Goal: Task Accomplishment & Management: Manage account settings

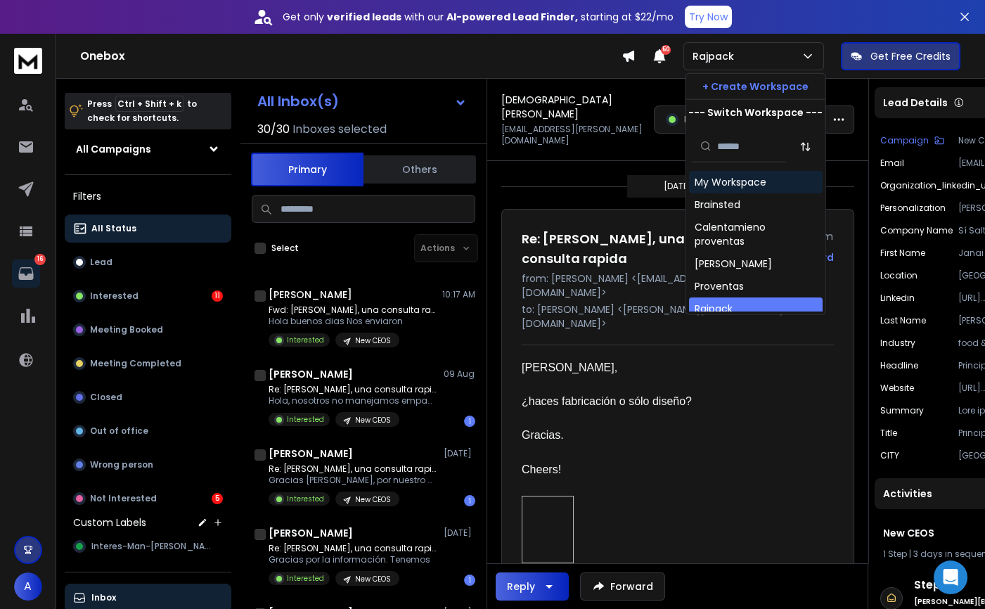
scroll to position [1597, 0]
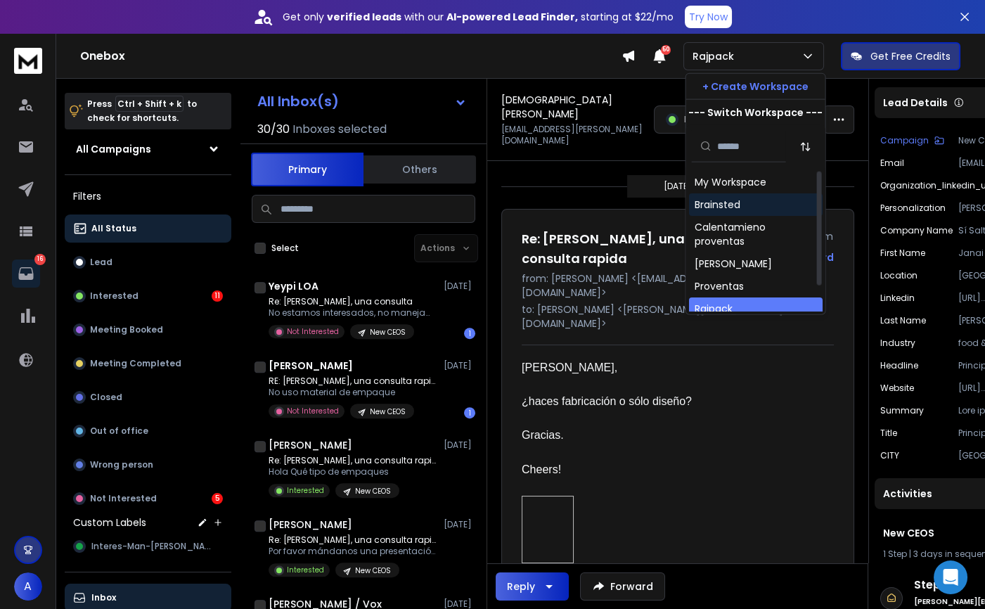
click at [730, 201] on div "Brainsted" at bounding box center [717, 205] width 46 height 14
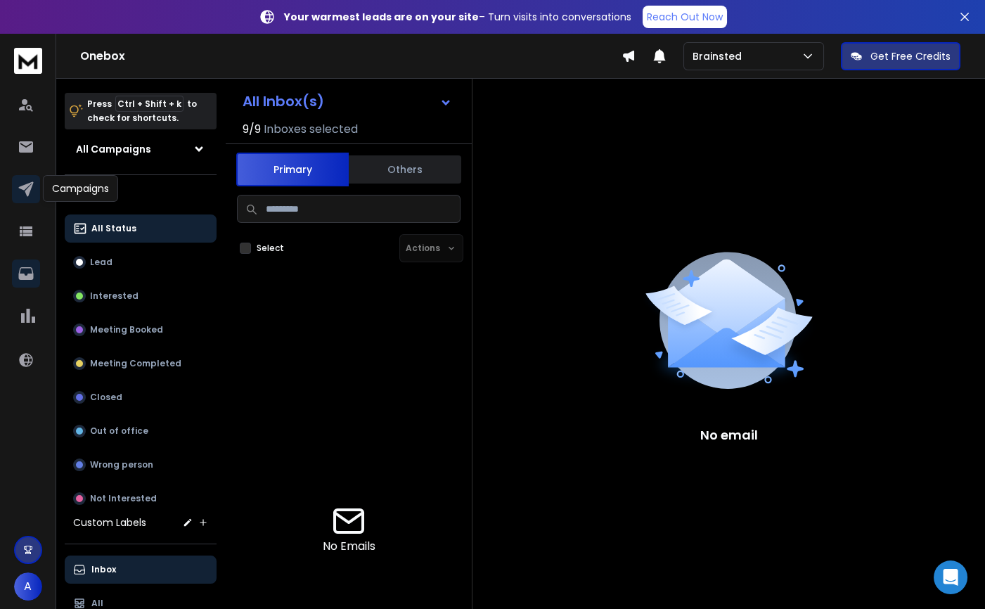
click at [22, 188] on icon at bounding box center [25, 188] width 15 height 15
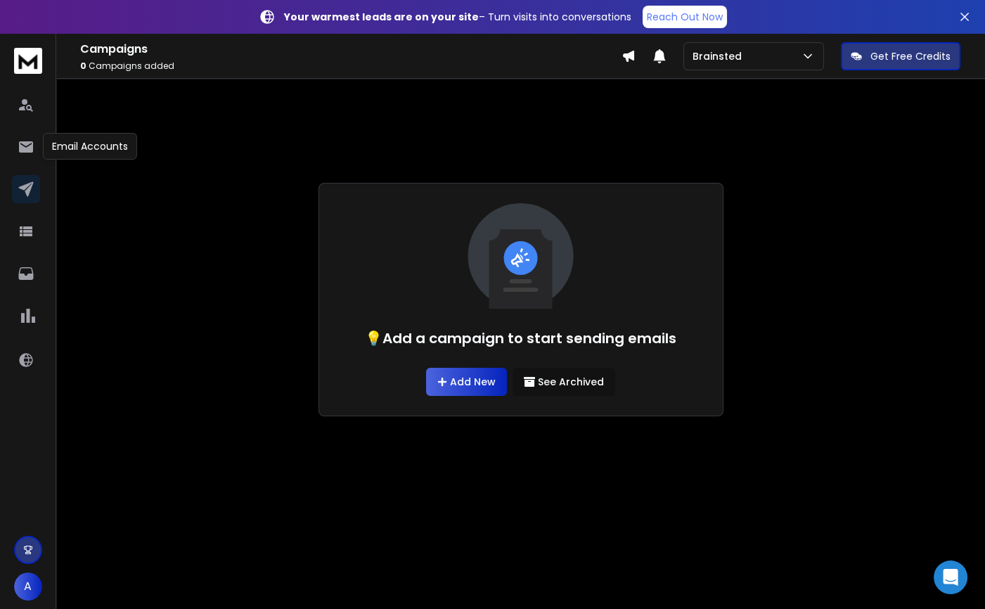
drag, startPoint x: 36, startPoint y: 141, endPoint x: 43, endPoint y: 138, distance: 7.6
click at [45, 138] on div "Email Accounts" at bounding box center [90, 146] width 94 height 27
click at [29, 141] on icon at bounding box center [26, 146] width 14 height 11
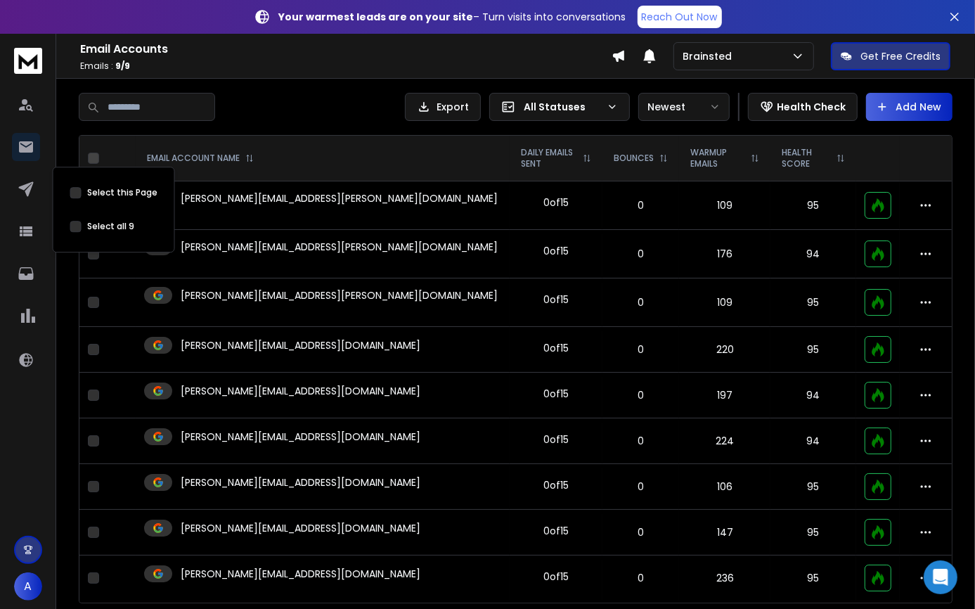
click at [70, 230] on button "Select this Page" at bounding box center [75, 226] width 11 height 11
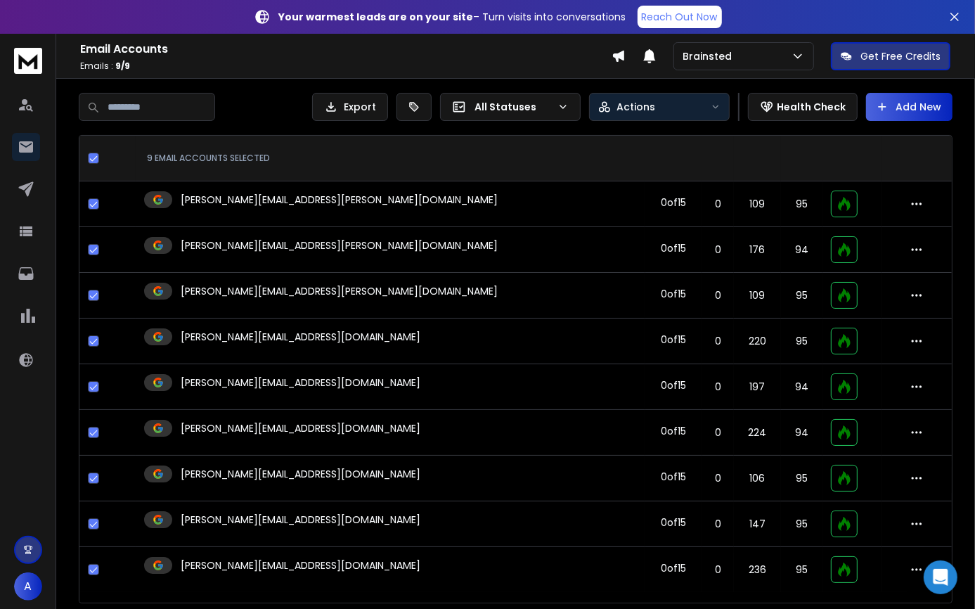
click at [674, 105] on div "Actions" at bounding box center [651, 107] width 107 height 14
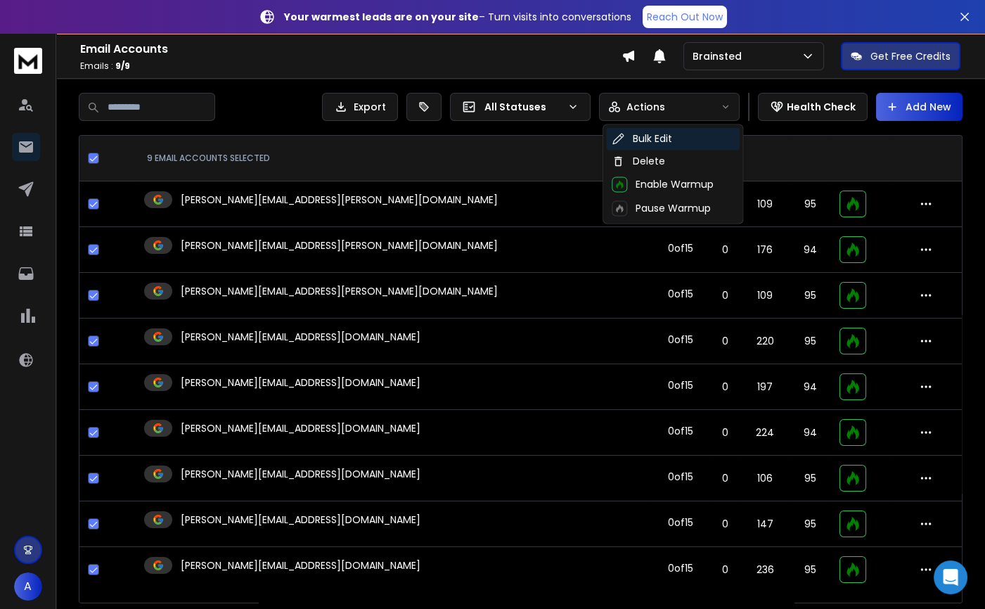
click at [664, 142] on div "Bulk Edit" at bounding box center [641, 138] width 60 height 14
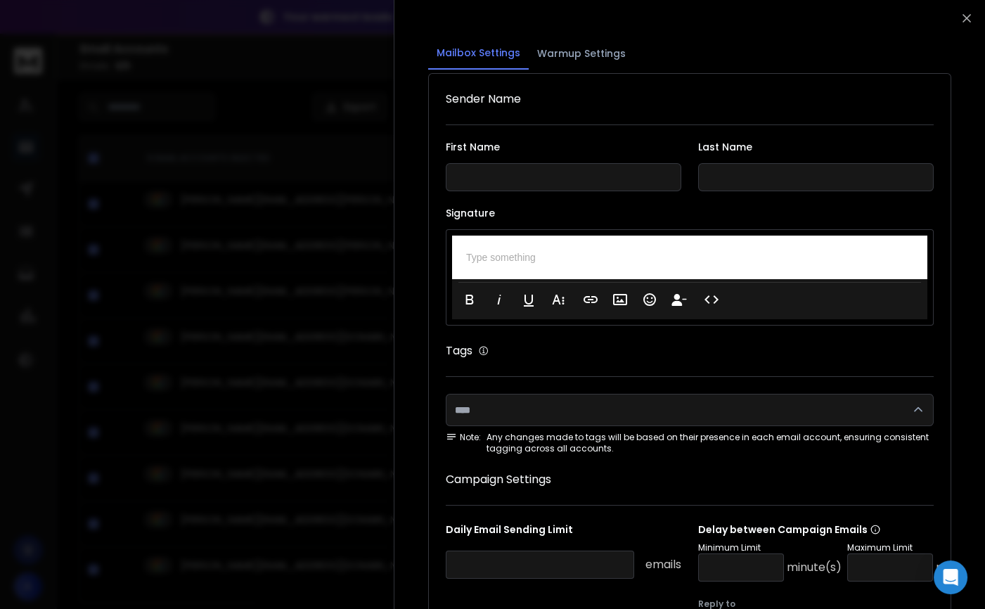
scroll to position [127, 0]
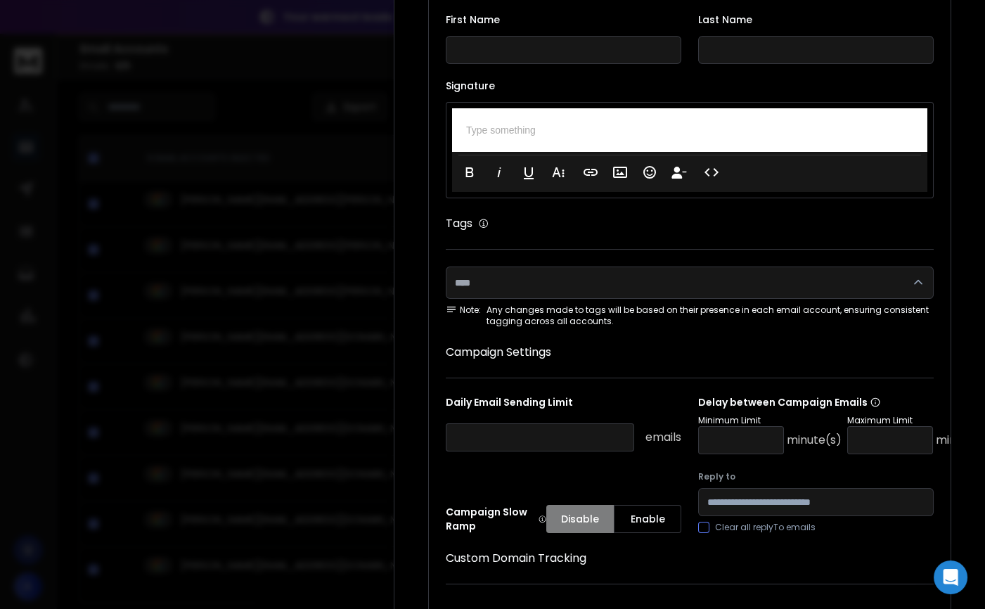
click at [506, 434] on input "number" at bounding box center [540, 437] width 188 height 28
type input "**"
click at [741, 444] on input "number" at bounding box center [741, 440] width 86 height 28
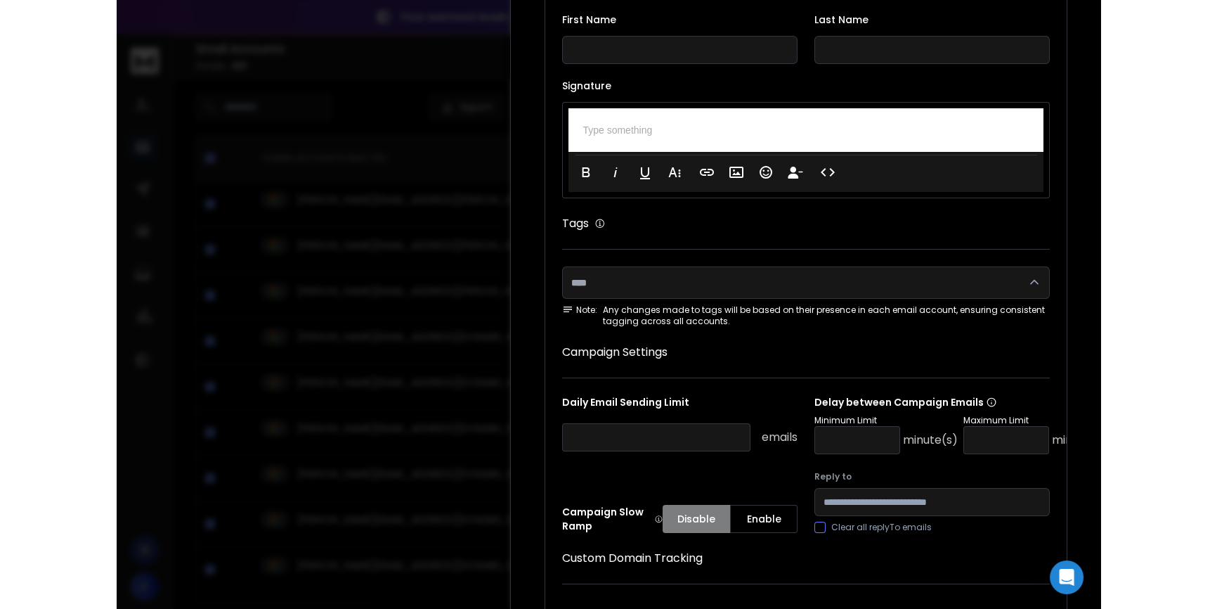
scroll to position [259, 0]
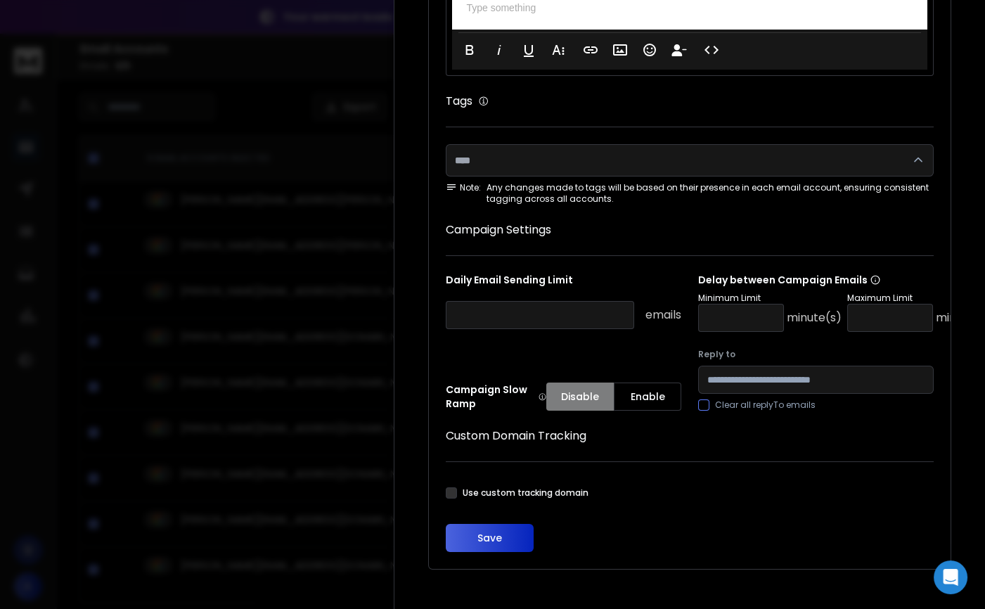
click at [508, 529] on button "Save" at bounding box center [490, 538] width 88 height 28
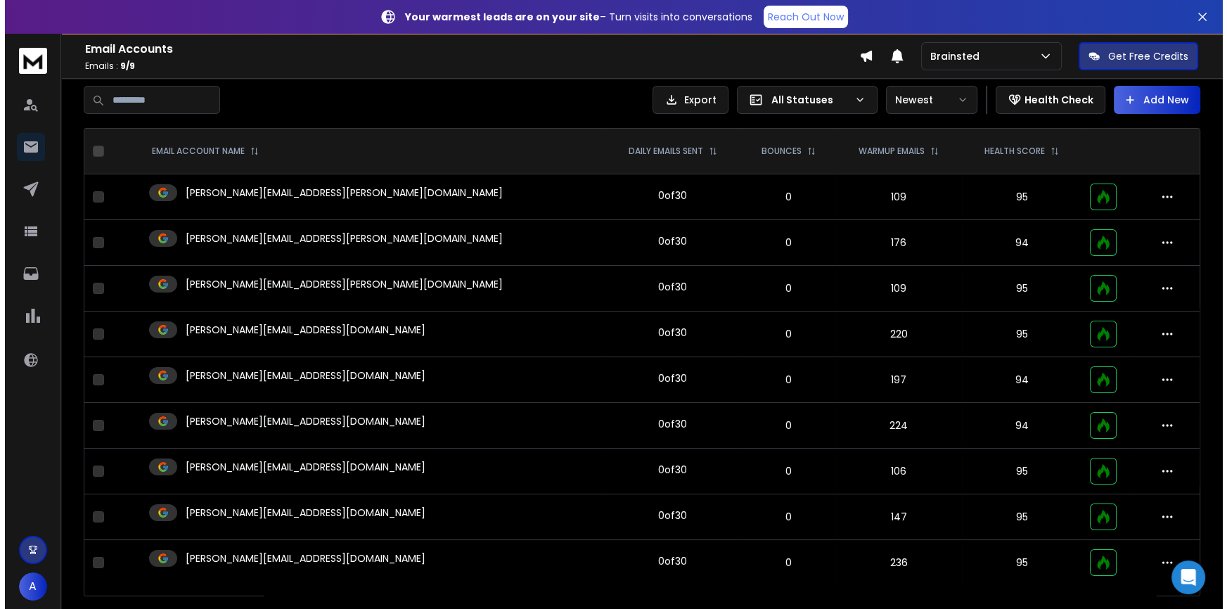
scroll to position [0, 0]
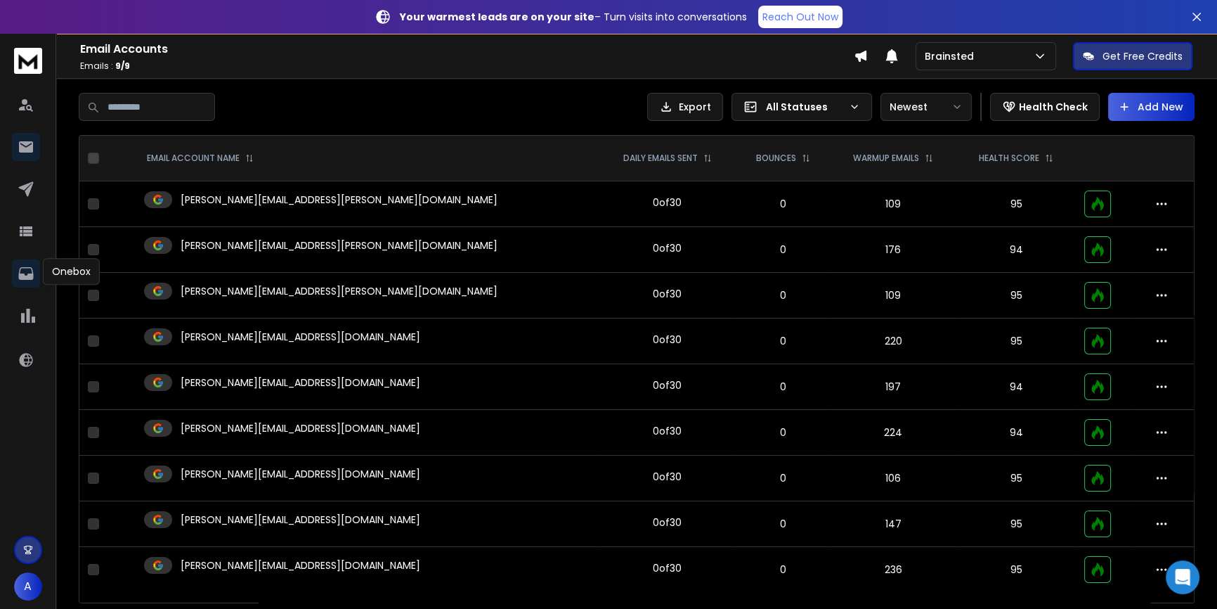
click at [22, 269] on icon at bounding box center [26, 273] width 17 height 17
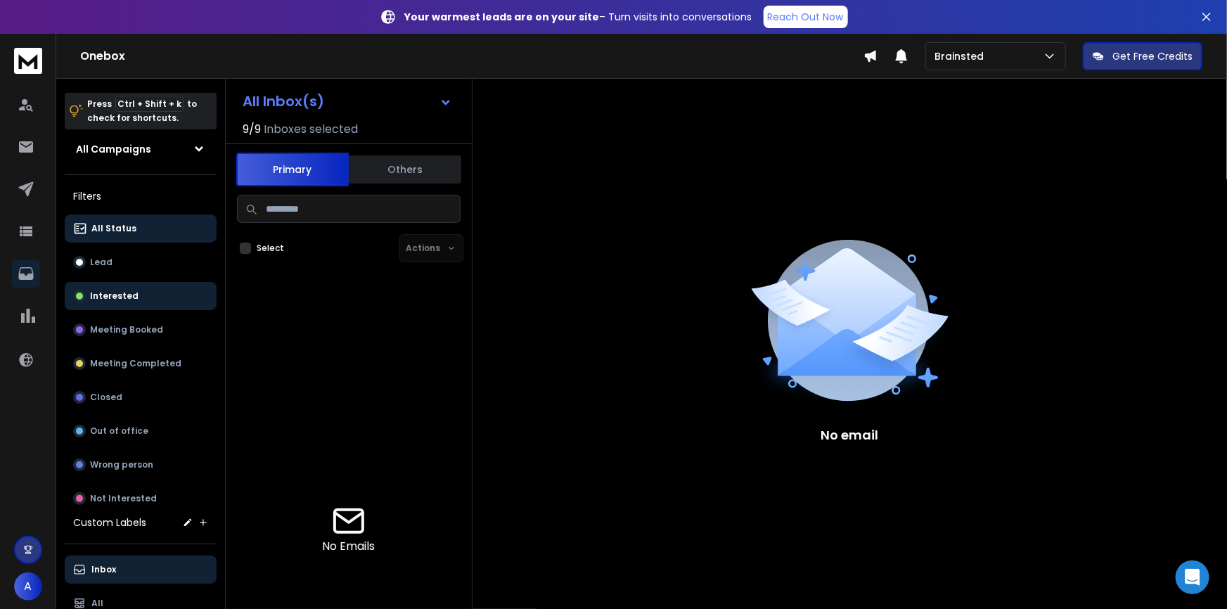
click at [129, 297] on p "Interested" at bounding box center [114, 295] width 48 height 11
click at [133, 226] on button "All Status" at bounding box center [141, 228] width 152 height 28
click at [984, 56] on p "Brainsted" at bounding box center [961, 56] width 55 height 14
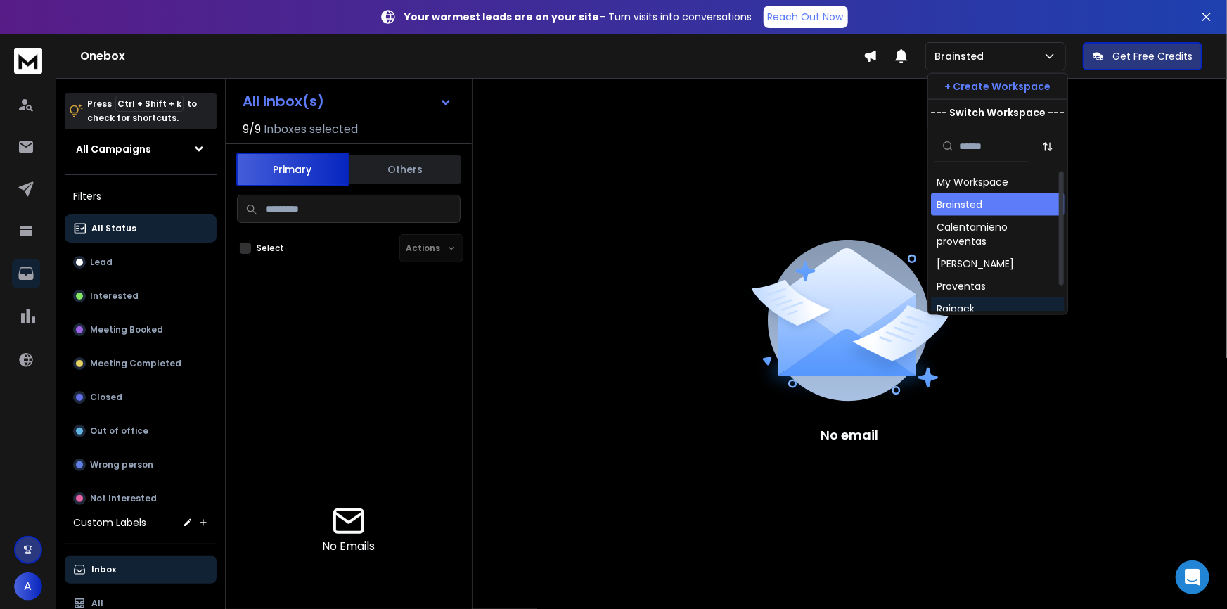
click at [974, 304] on div "Rajpack" at bounding box center [955, 309] width 38 height 14
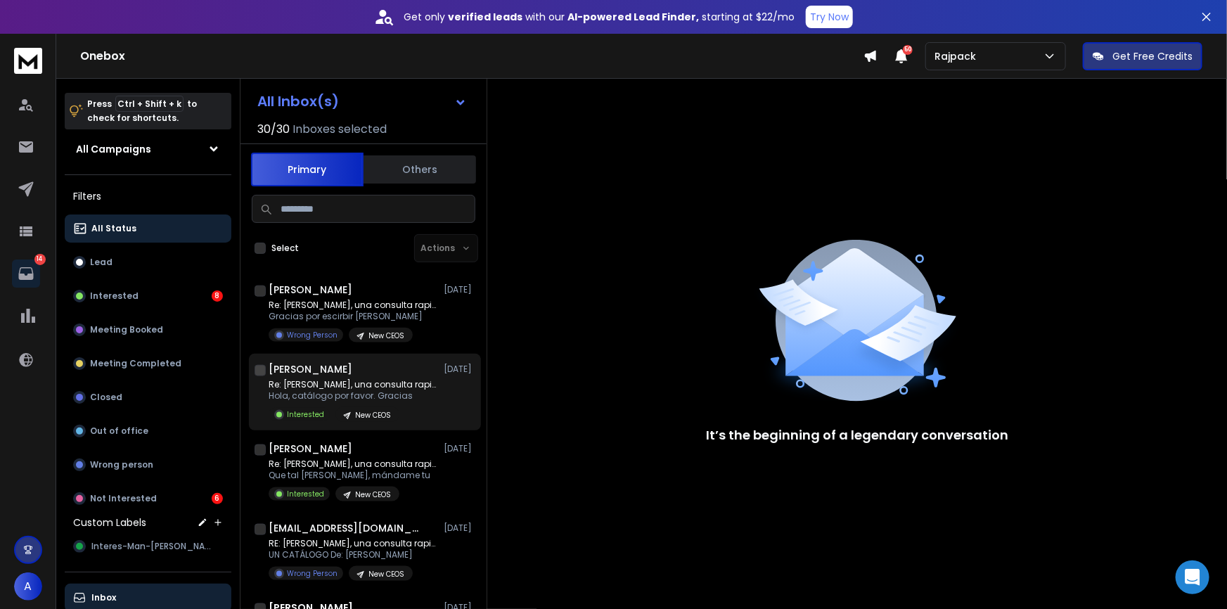
scroll to position [1022, 0]
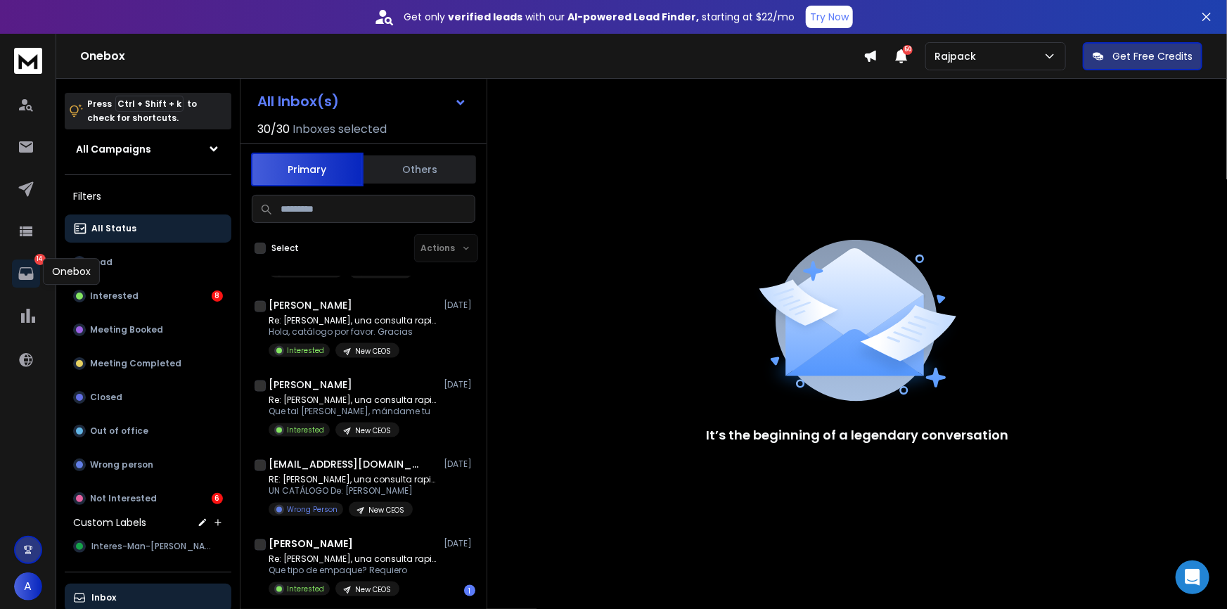
click at [25, 268] on icon at bounding box center [26, 273] width 17 height 17
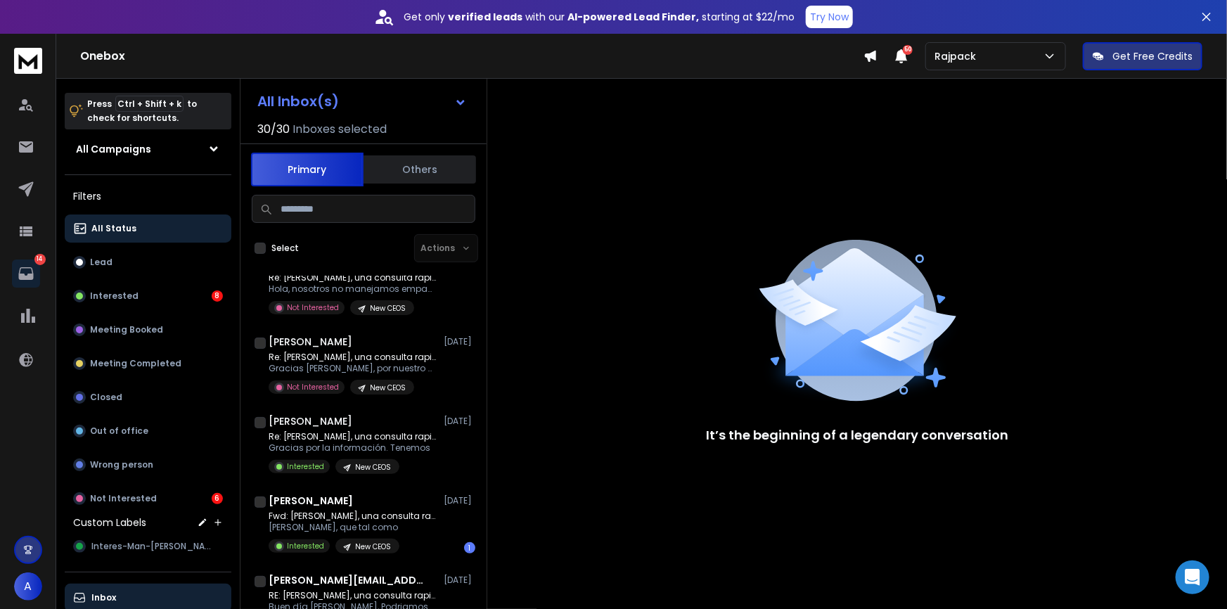
scroll to position [127, 0]
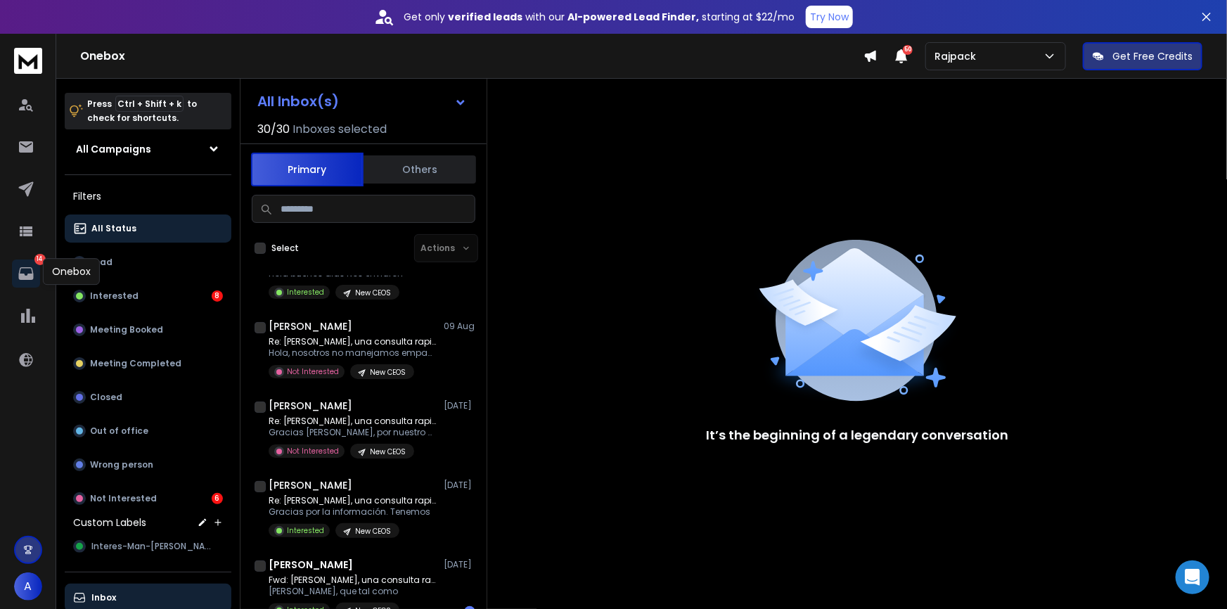
click at [27, 278] on icon at bounding box center [25, 273] width 15 height 13
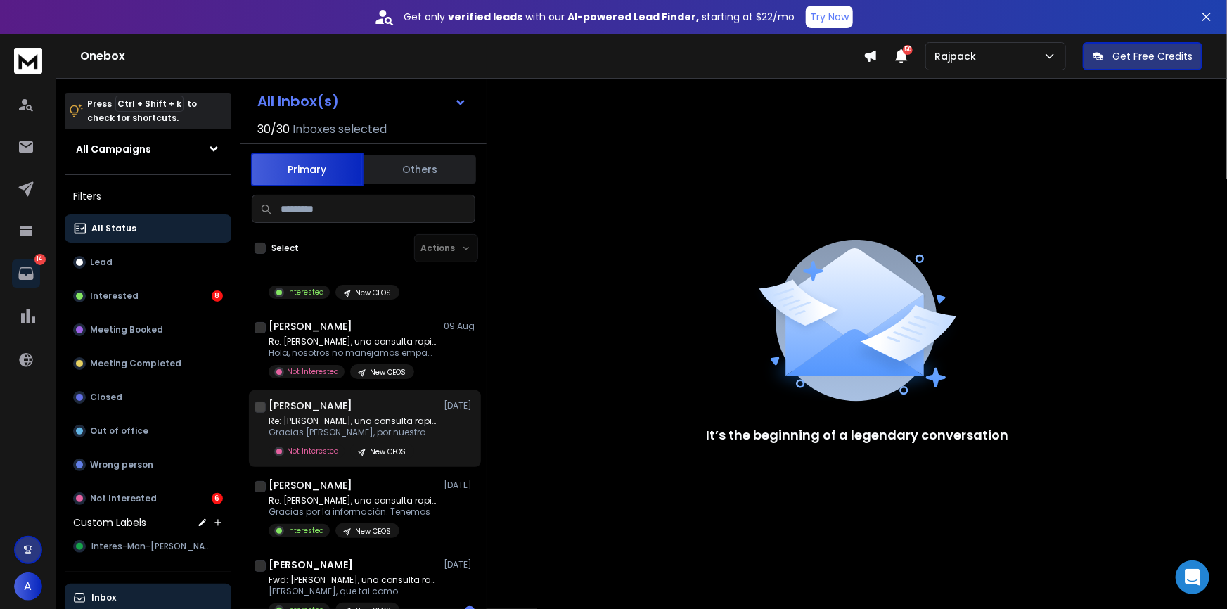
scroll to position [0, 0]
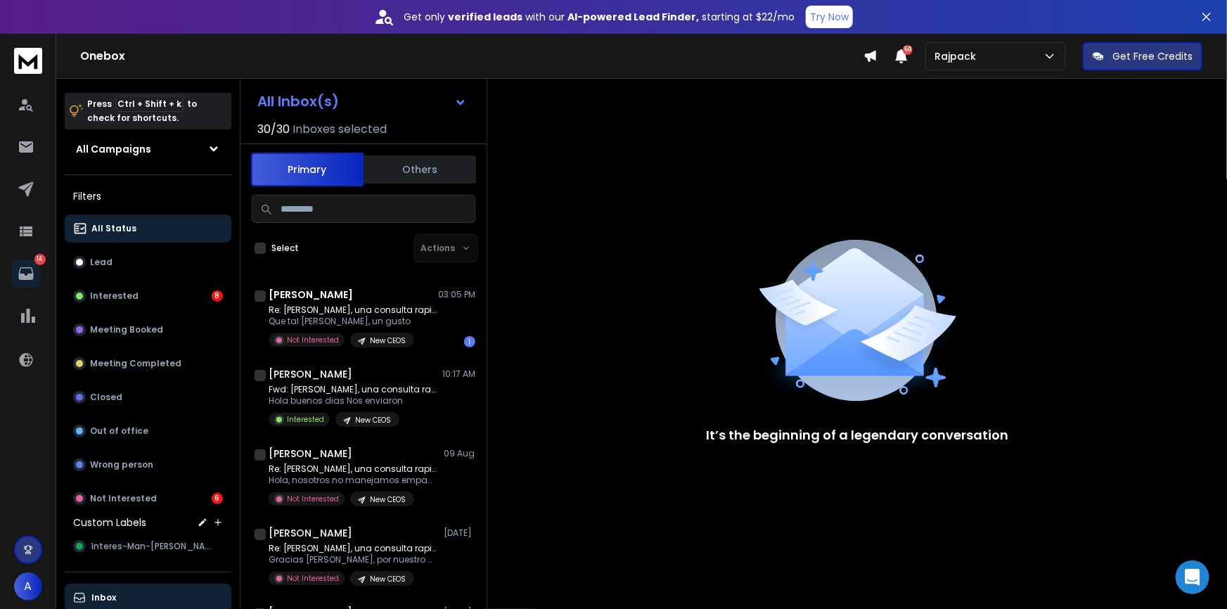
click at [666, 228] on div "It’s the beginning of a legendary conversation" at bounding box center [856, 337] width 739 height 517
click at [30, 181] on icon at bounding box center [25, 188] width 15 height 15
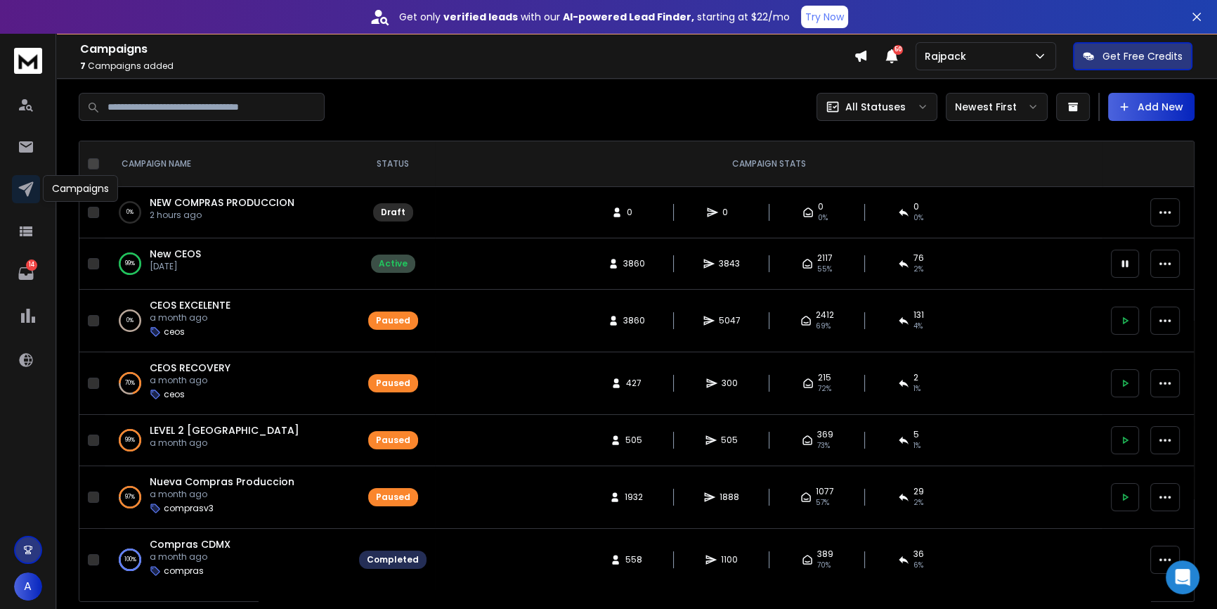
click at [25, 181] on icon at bounding box center [26, 189] width 17 height 17
click at [27, 267] on icon at bounding box center [26, 273] width 17 height 17
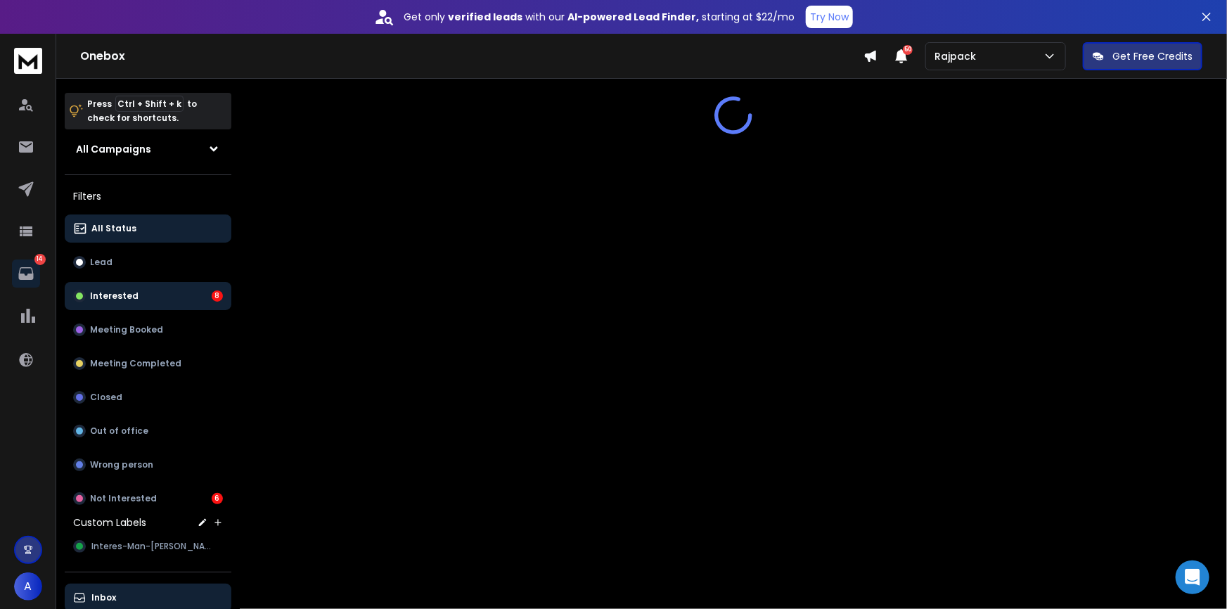
click at [148, 294] on button "Interested 8" at bounding box center [148, 296] width 167 height 28
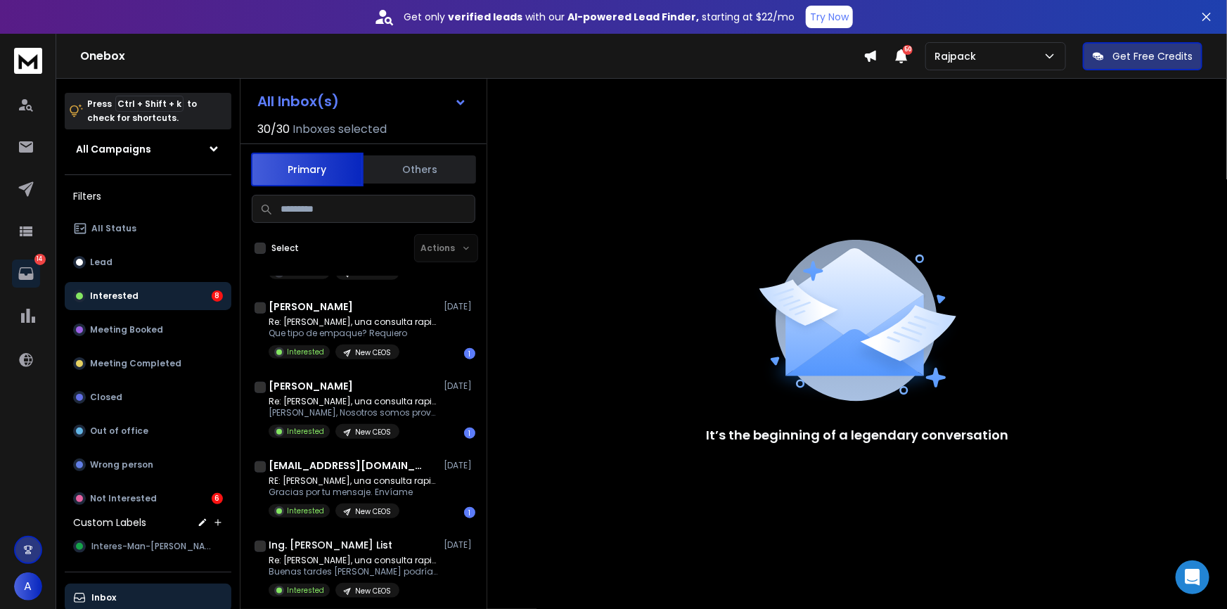
scroll to position [830, 0]
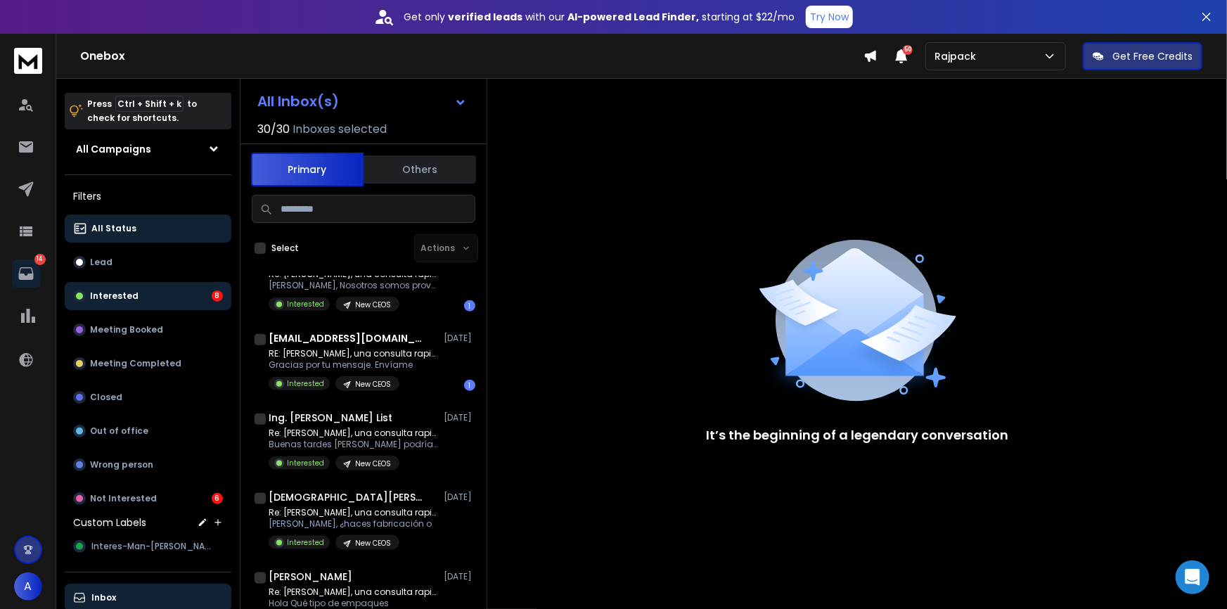
click at [123, 218] on button "All Status" at bounding box center [148, 228] width 167 height 28
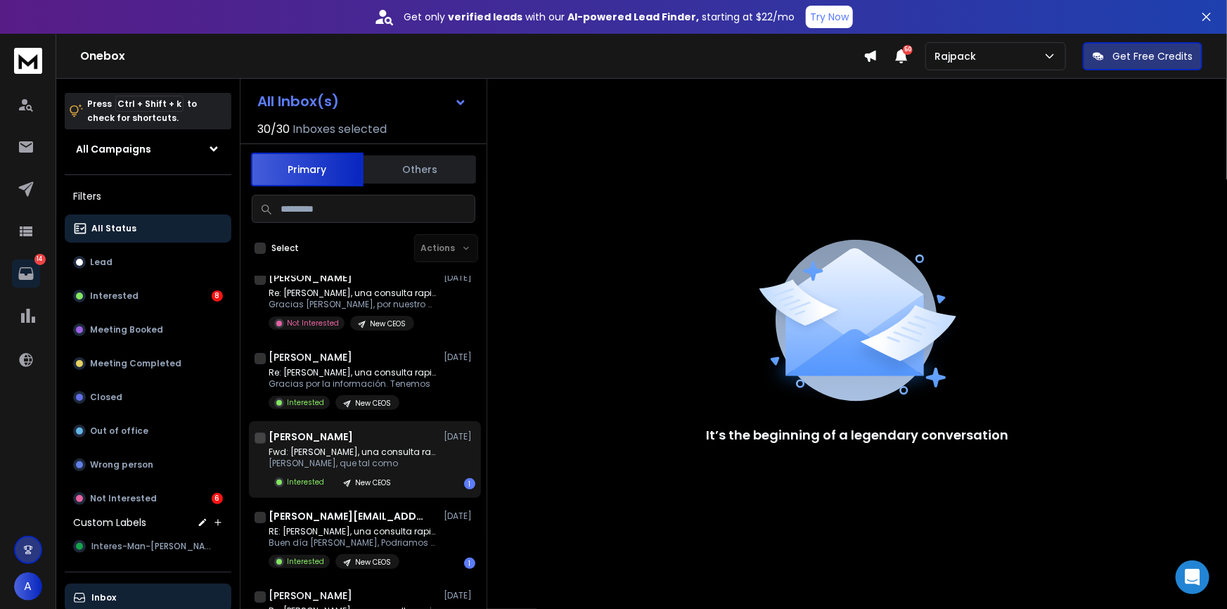
scroll to position [319, 0]
